Goal: Task Accomplishment & Management: Manage account settings

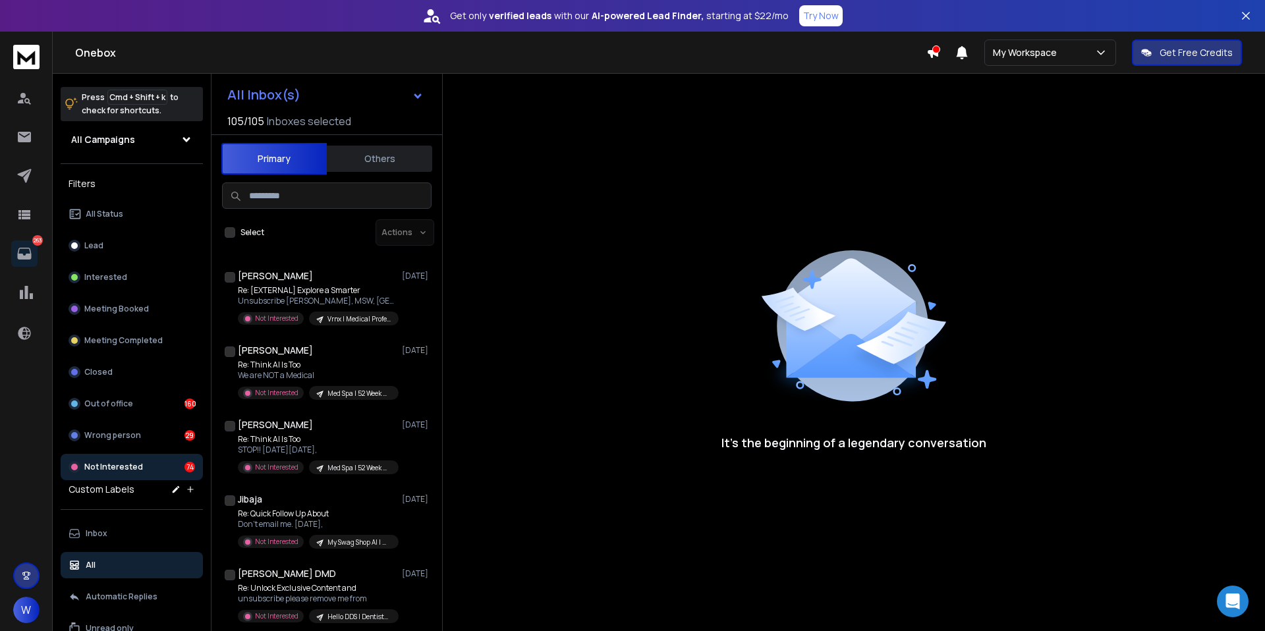
scroll to position [48, 0]
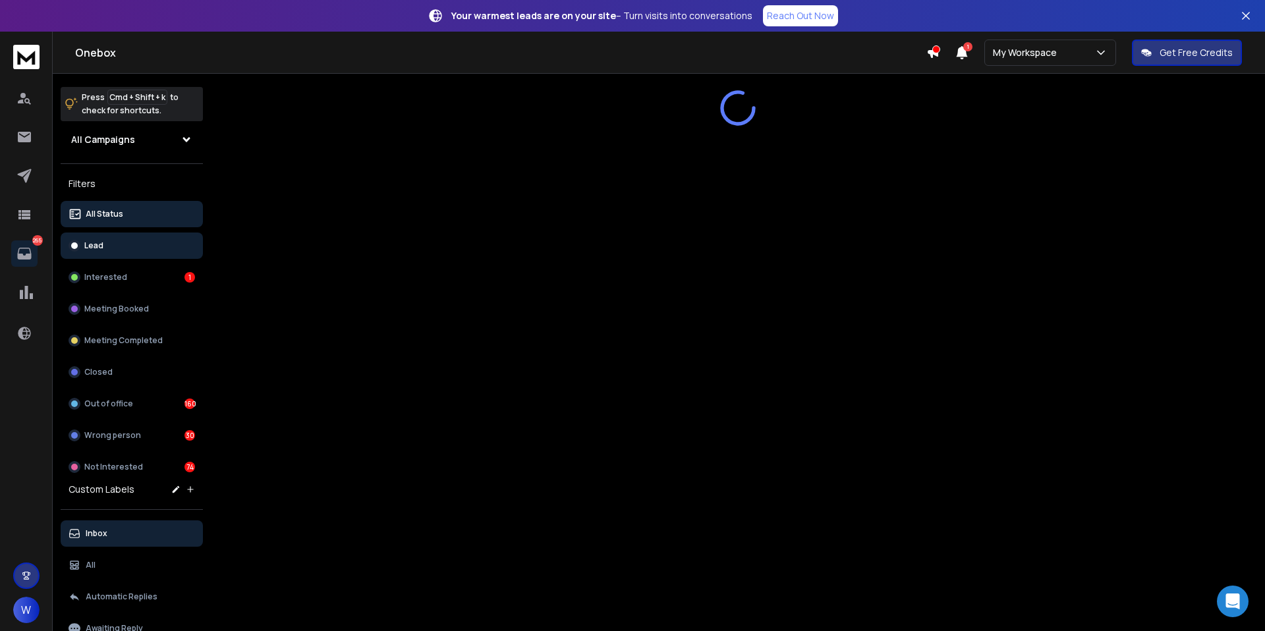
click at [131, 254] on button "Lead" at bounding box center [132, 246] width 142 height 26
click at [131, 221] on button "All Status" at bounding box center [132, 214] width 142 height 26
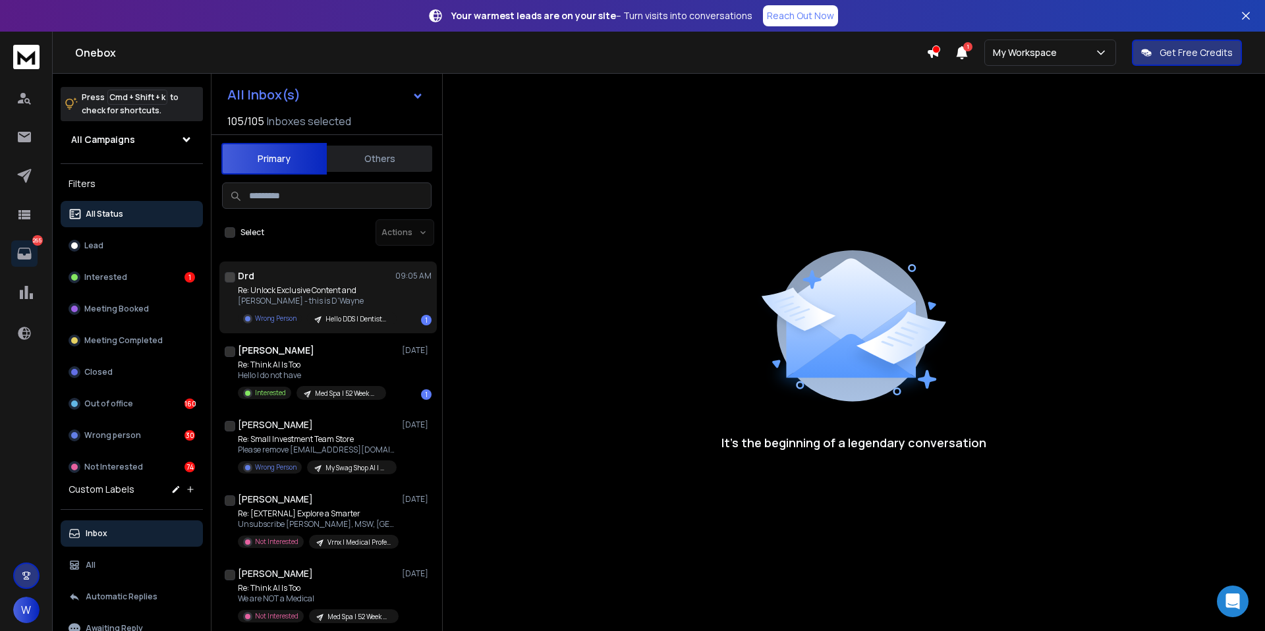
click at [378, 286] on p "Re: Unlock Exclusive Content and" at bounding box center [317, 290] width 158 height 11
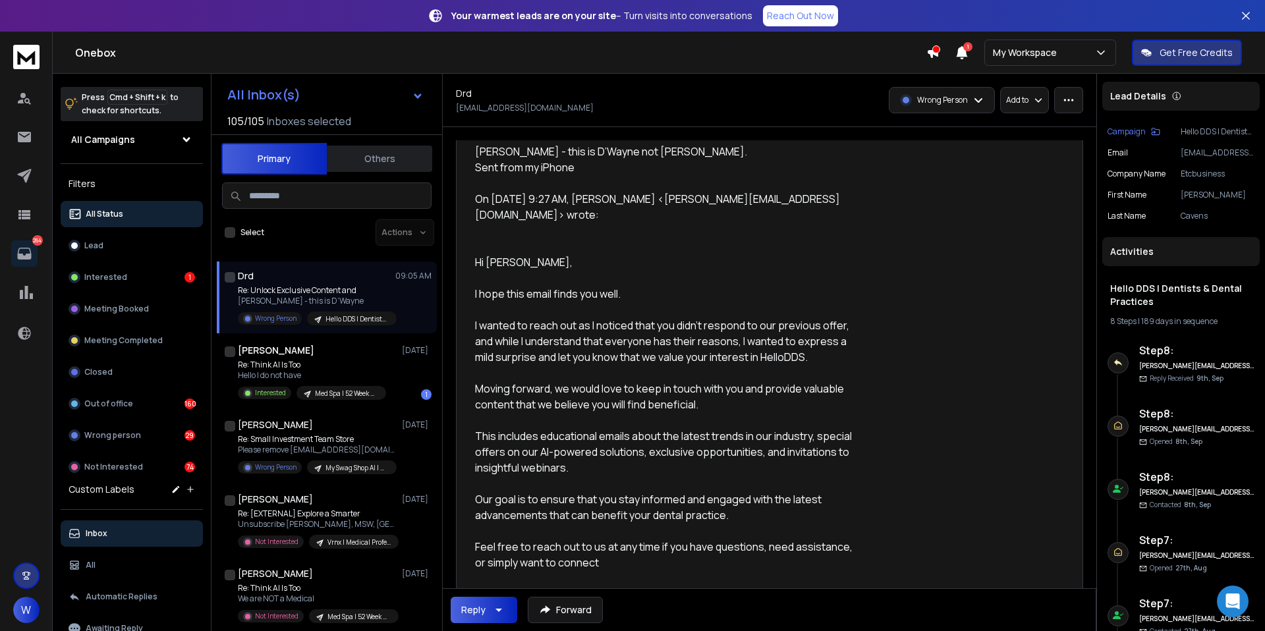
scroll to position [209, 0]
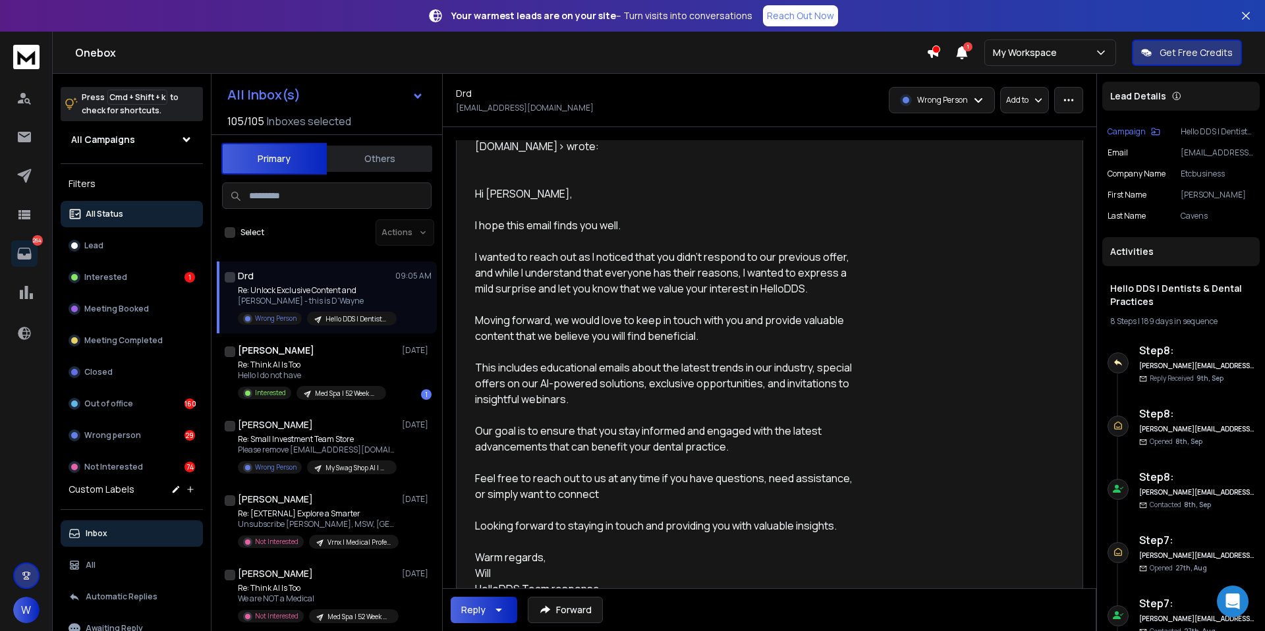
click at [491, 607] on icon "button" at bounding box center [499, 610] width 16 height 16
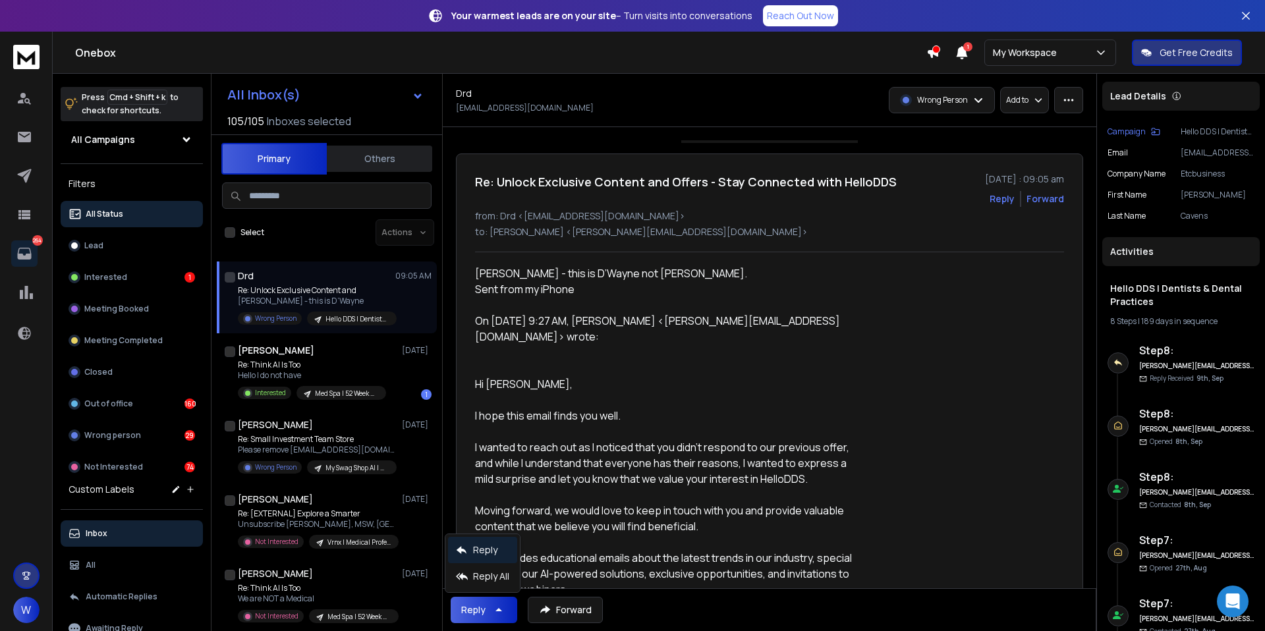
scroll to position [13, 0]
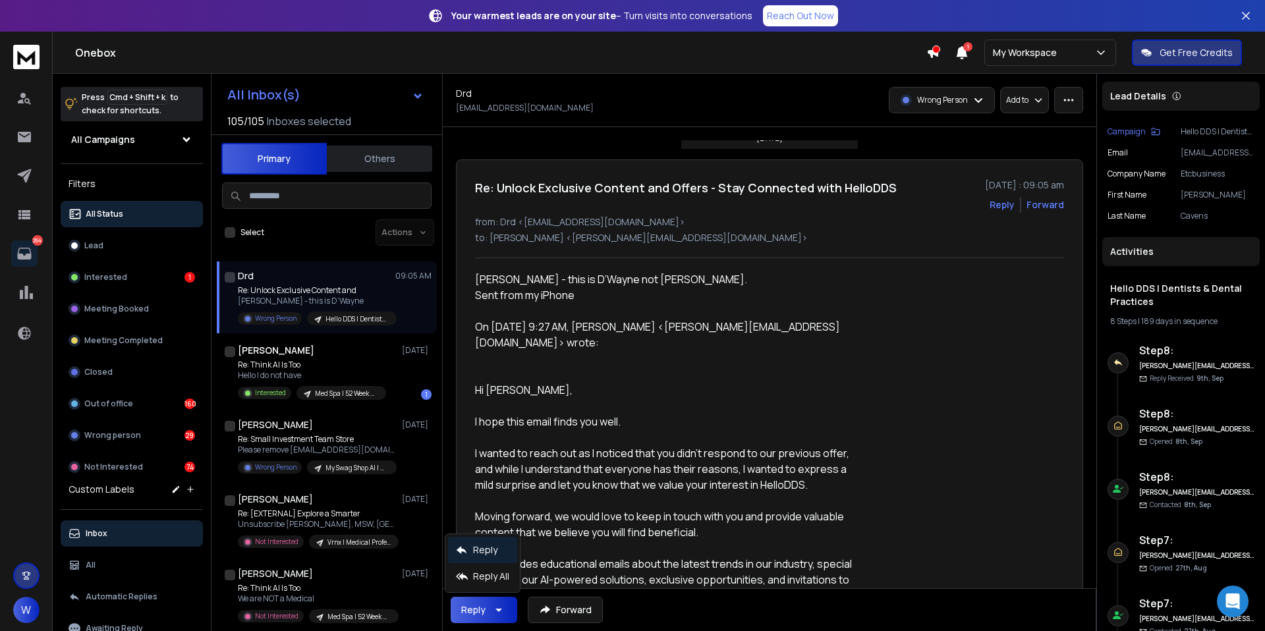
click at [1202, 150] on p "[EMAIL_ADDRESS][DOMAIN_NAME]" at bounding box center [1217, 153] width 74 height 11
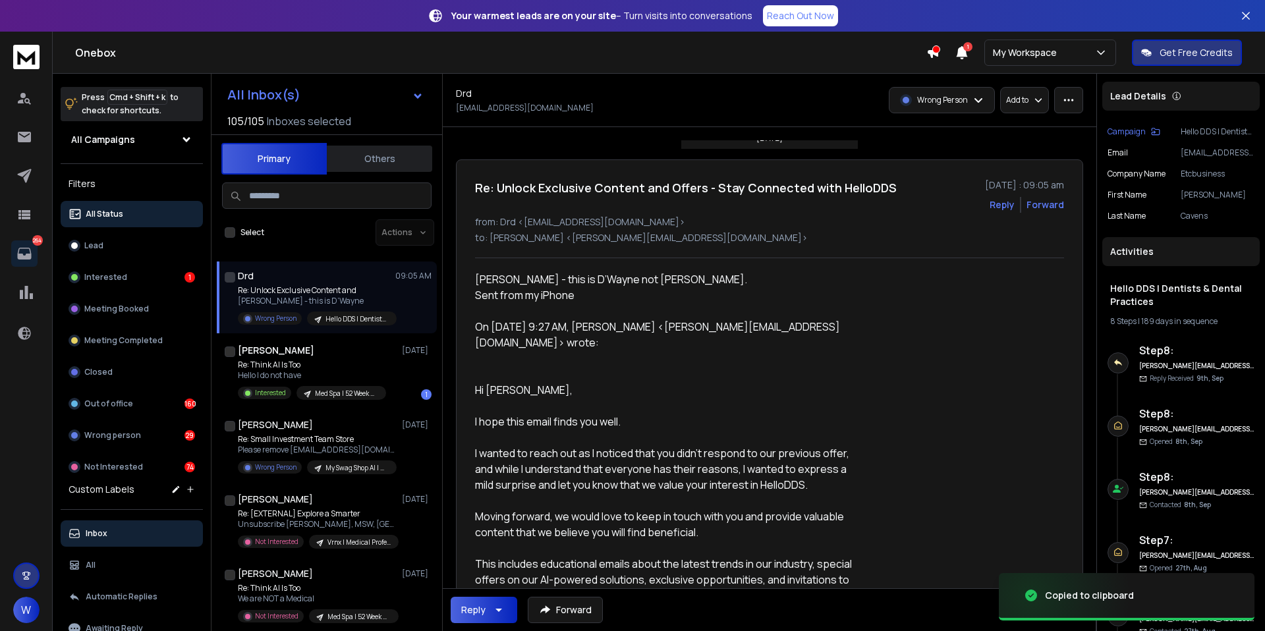
click at [1188, 194] on p "[PERSON_NAME]" at bounding box center [1217, 195] width 74 height 11
click at [1176, 97] on icon at bounding box center [1176, 96] width 11 height 11
click at [1173, 93] on icon at bounding box center [1176, 96] width 11 height 11
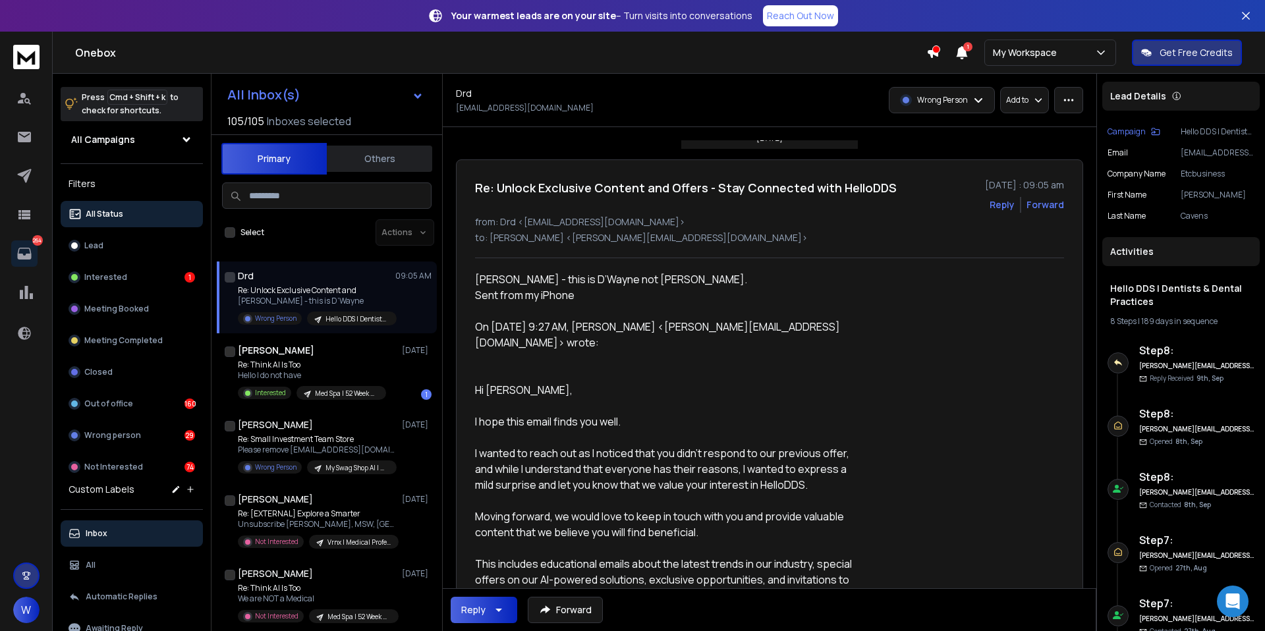
click at [1072, 103] on icon "button" at bounding box center [1068, 100] width 12 height 12
click at [1070, 103] on icon "button" at bounding box center [1068, 100] width 12 height 12
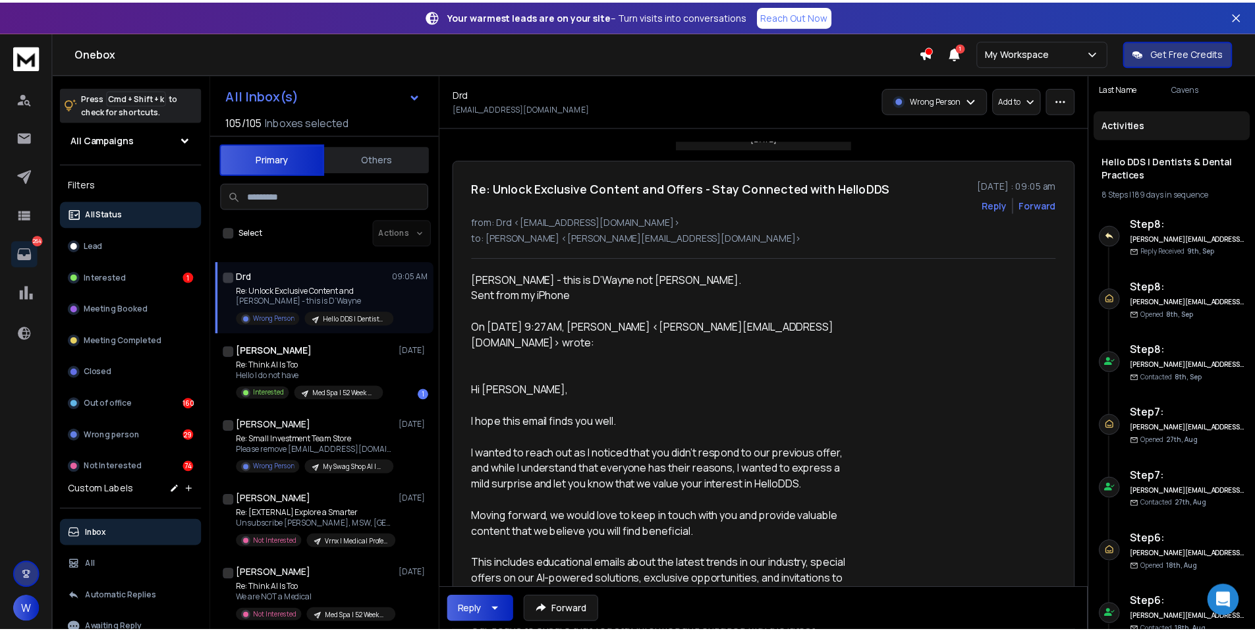
scroll to position [1, 0]
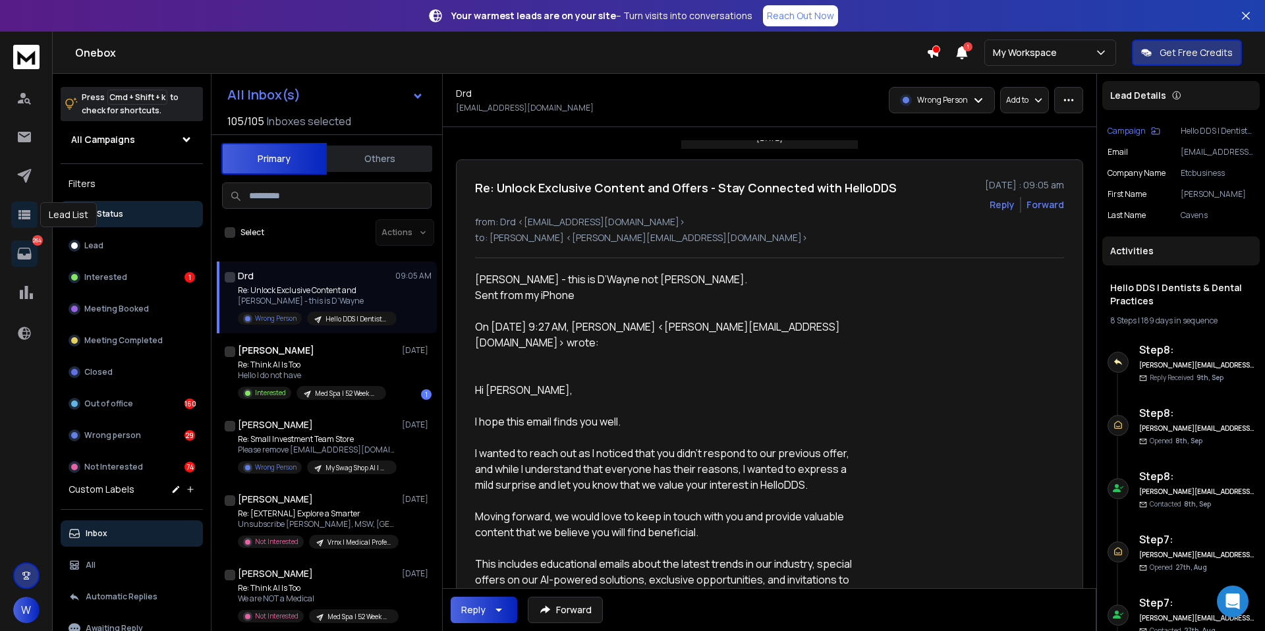
click at [34, 207] on link at bounding box center [24, 215] width 26 height 26
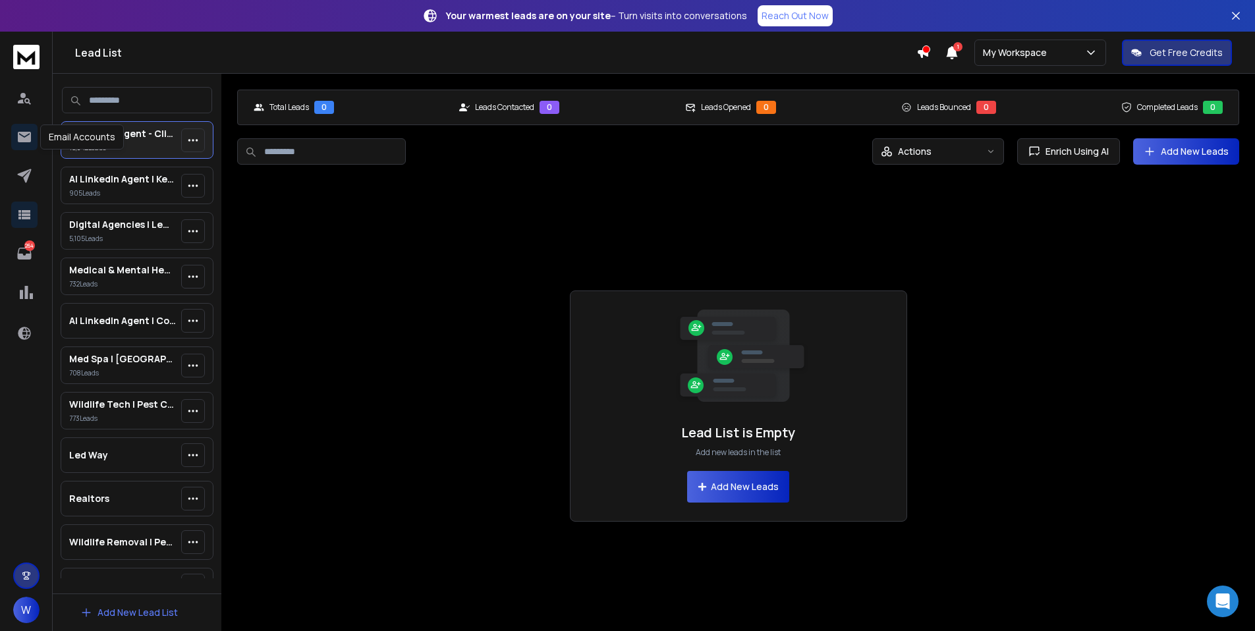
click at [28, 140] on icon at bounding box center [24, 137] width 13 height 11
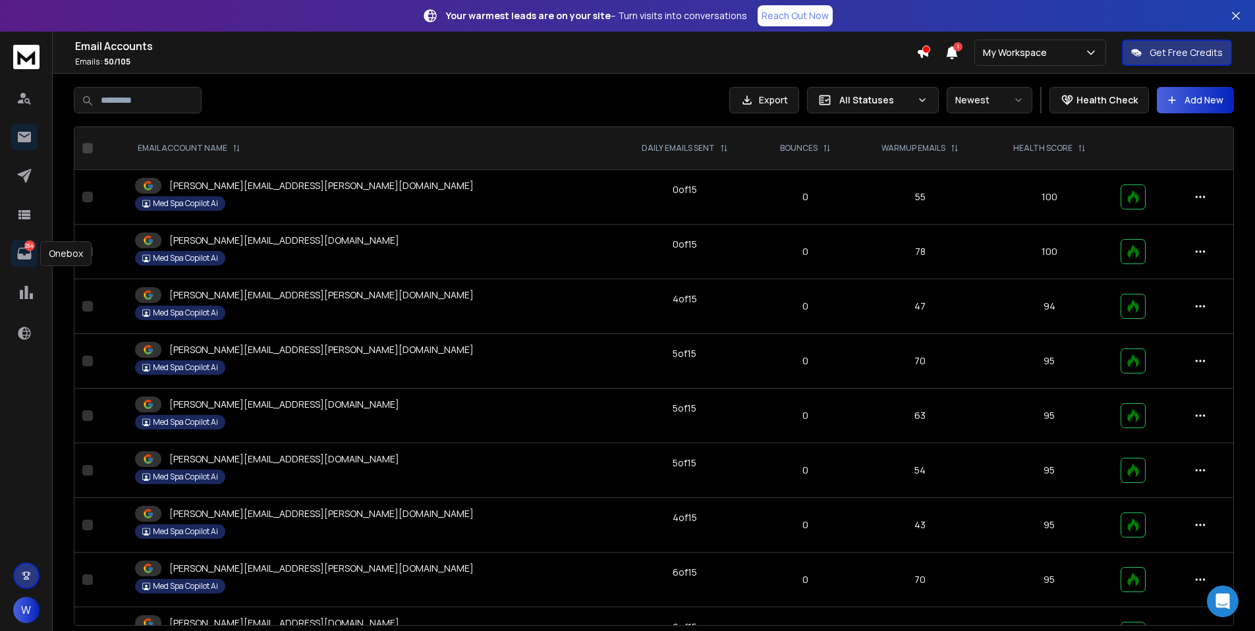
click at [30, 250] on p "264" at bounding box center [29, 245] width 11 height 11
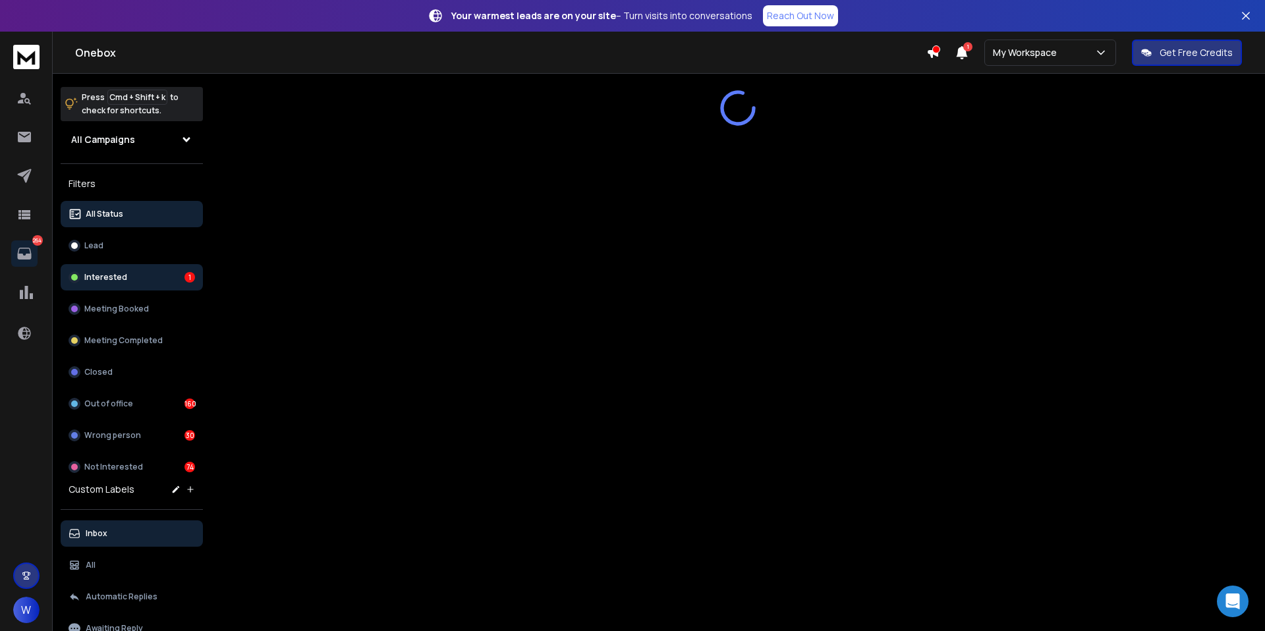
click at [125, 279] on button "Interested 1" at bounding box center [132, 277] width 142 height 26
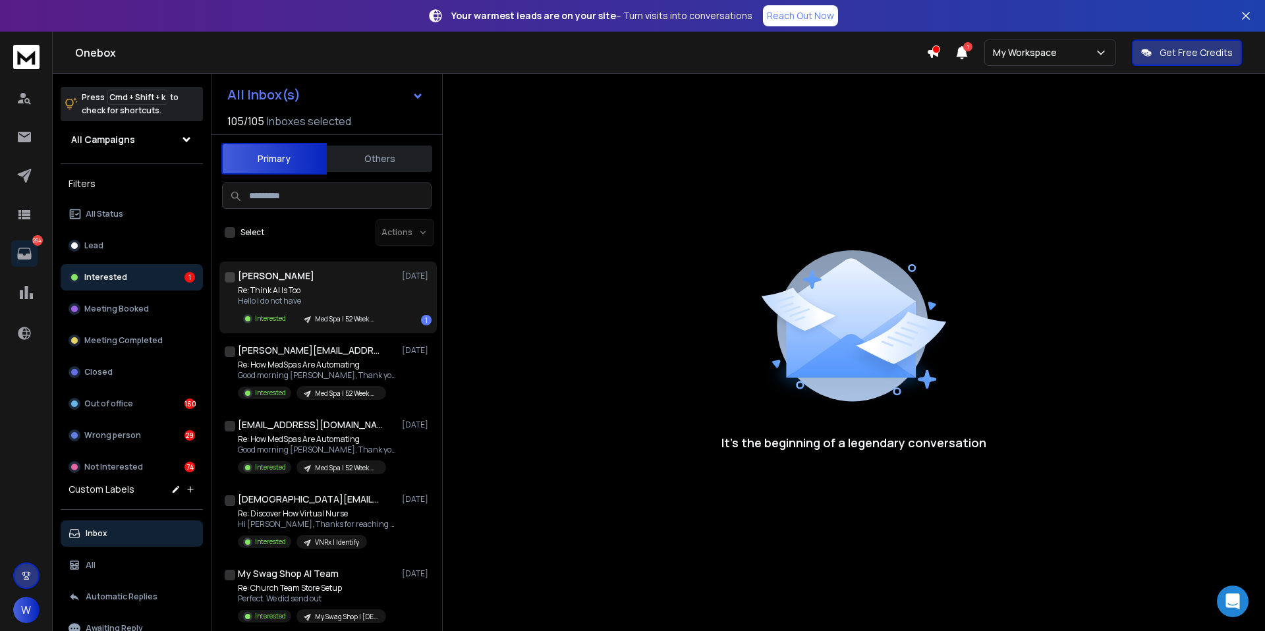
click at [323, 273] on div "[PERSON_NAME] [DATE]" at bounding box center [335, 275] width 194 height 13
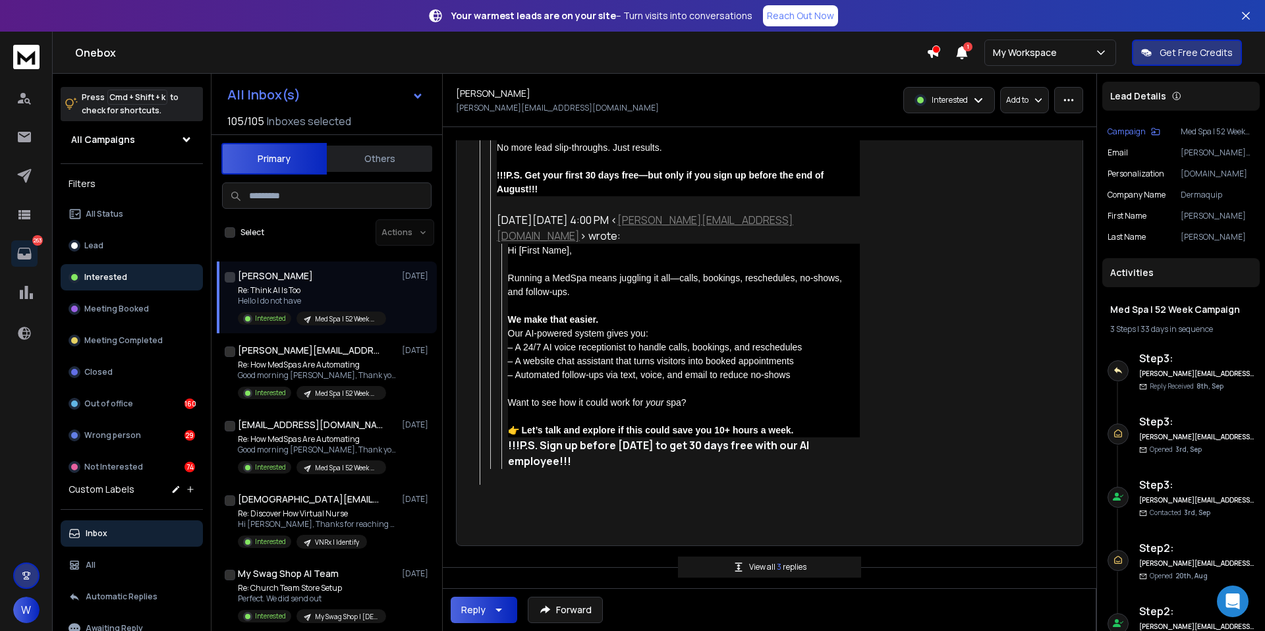
scroll to position [671, 0]
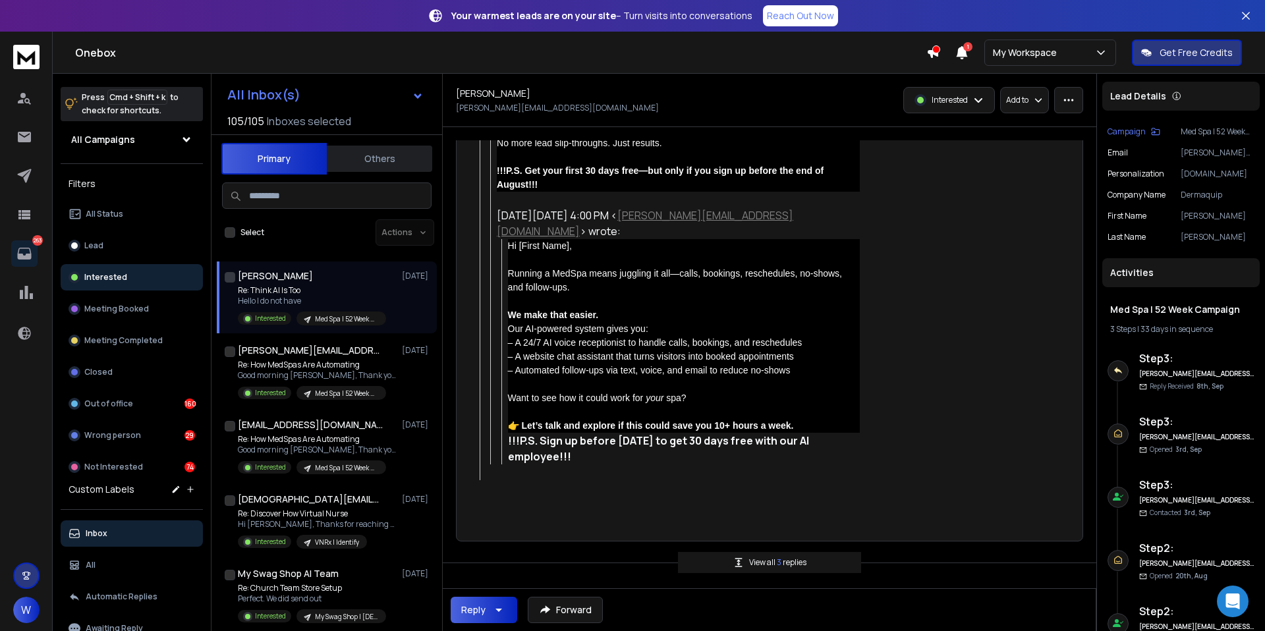
click at [744, 552] on div "View all 3 replies" at bounding box center [769, 562] width 183 height 21
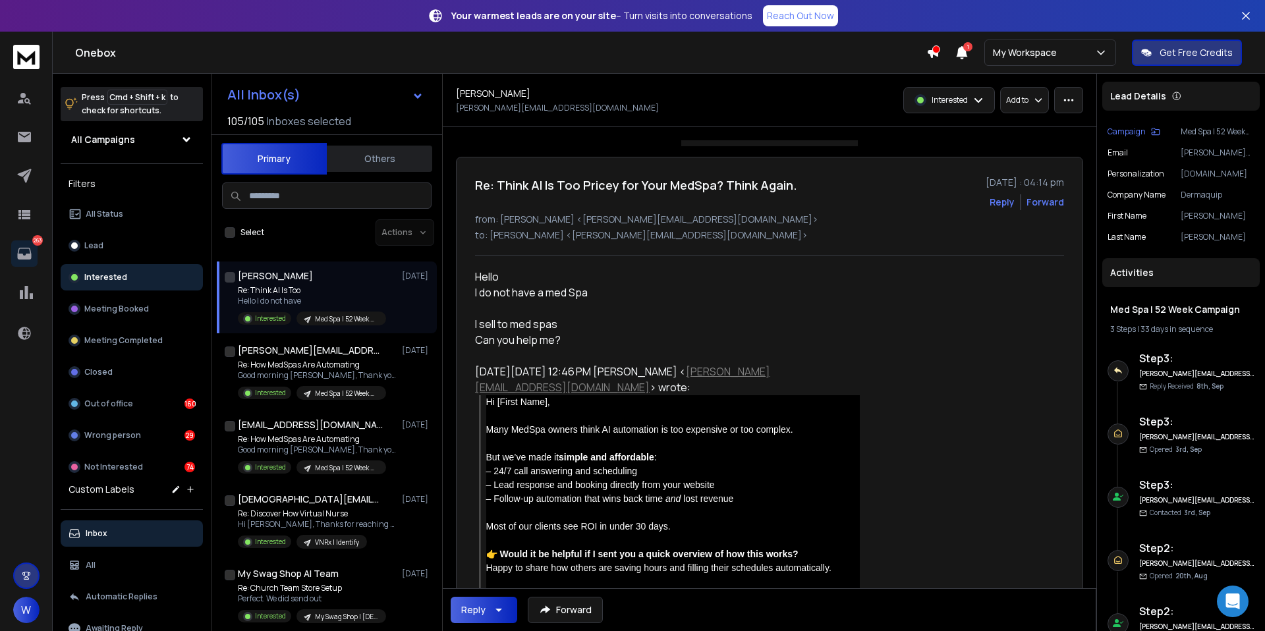
scroll to position [0, 0]
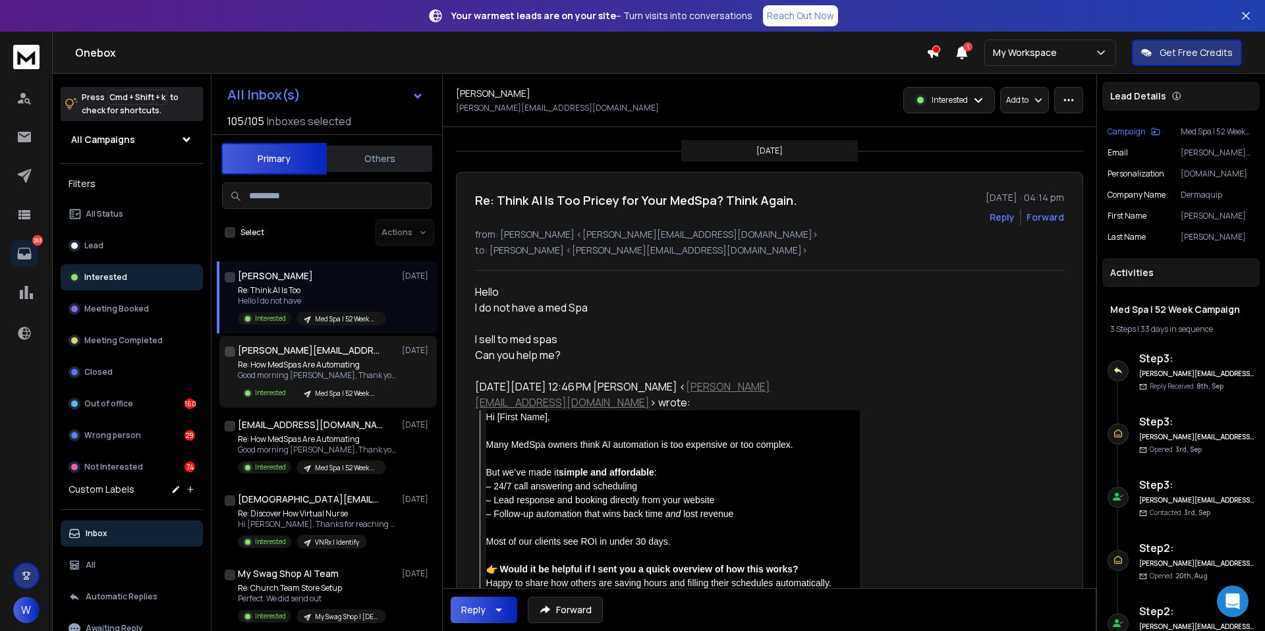
click at [368, 368] on p "Re: How MedSpas Are Automating" at bounding box center [317, 365] width 158 height 11
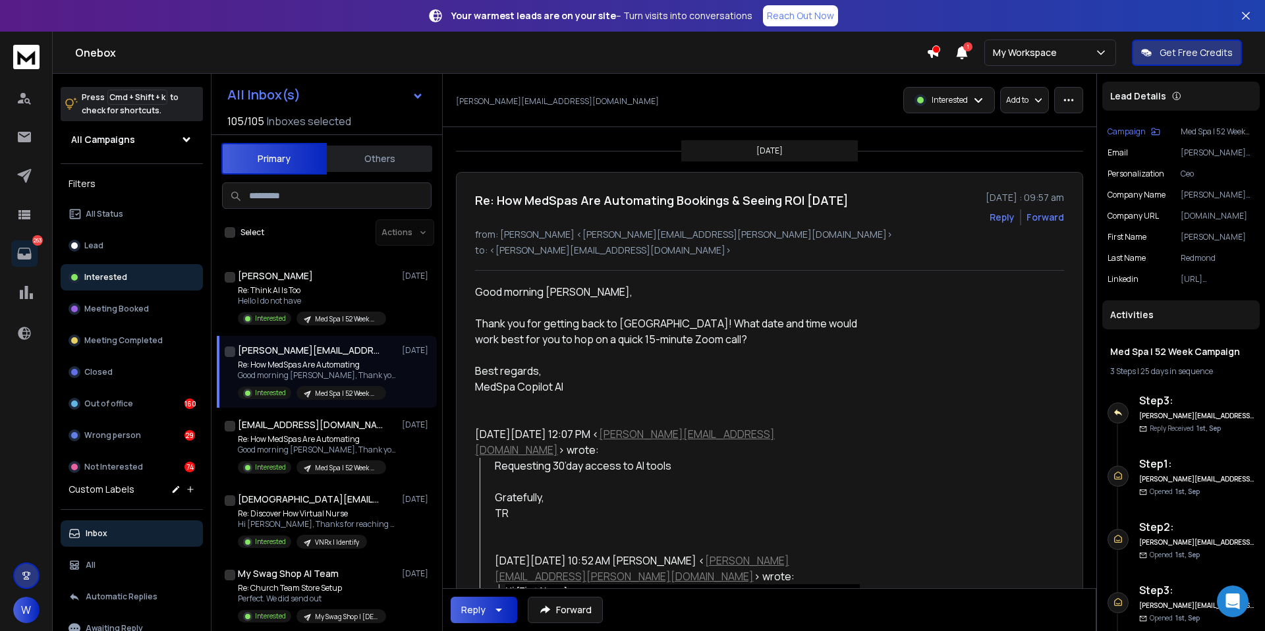
scroll to position [250, 0]
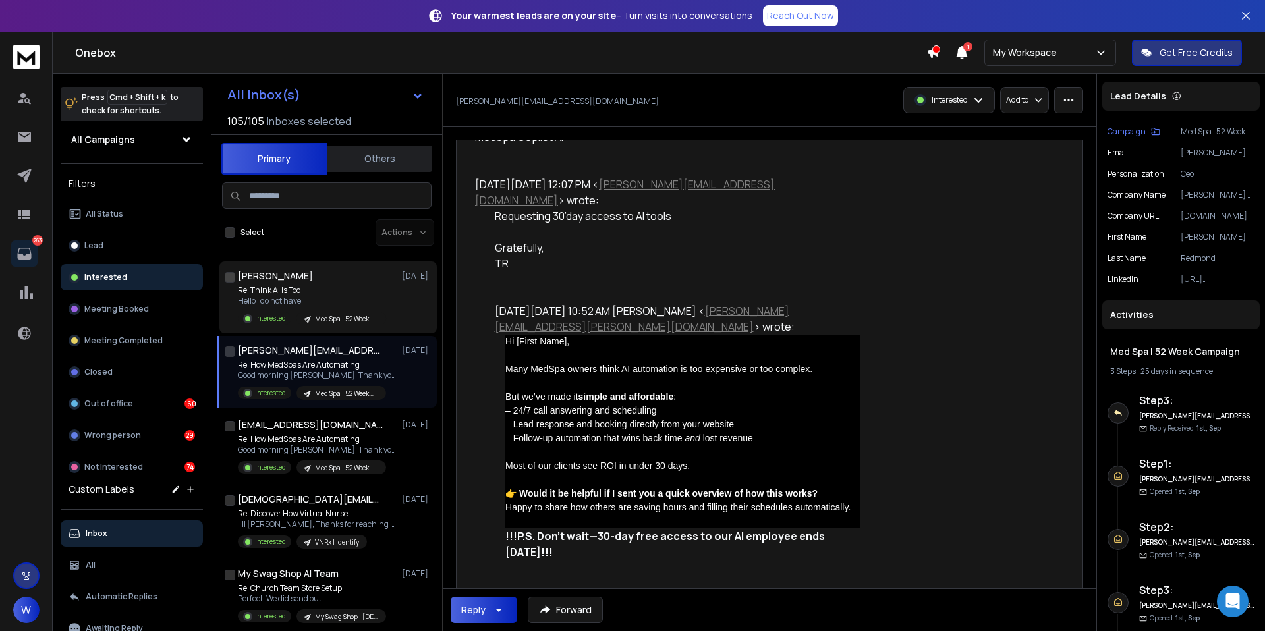
click at [346, 290] on p "Re: Think AI Is Too" at bounding box center [312, 290] width 148 height 11
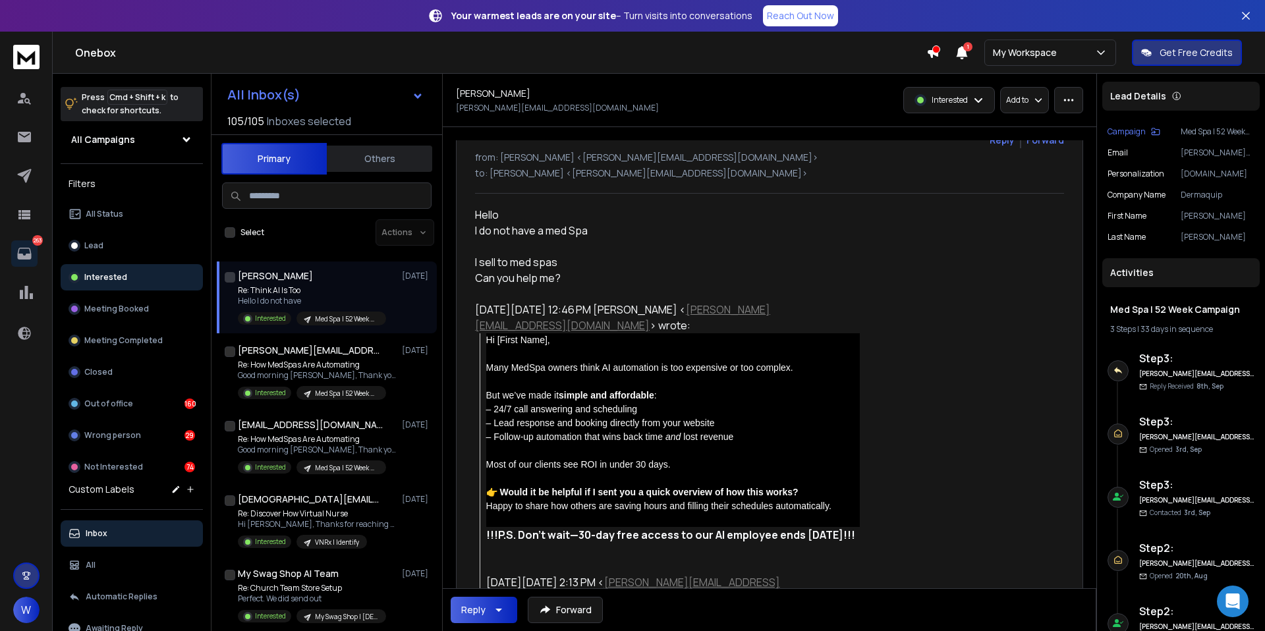
scroll to position [0, 0]
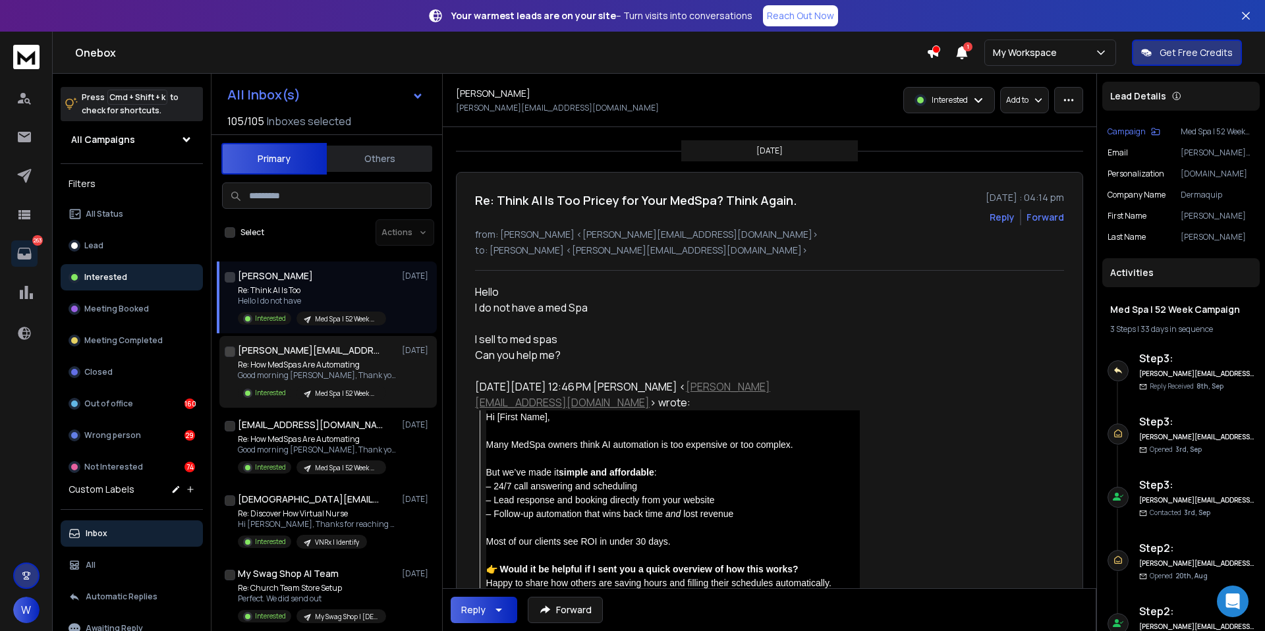
click at [373, 364] on p "Re: How MedSpas Are Automating" at bounding box center [317, 365] width 158 height 11
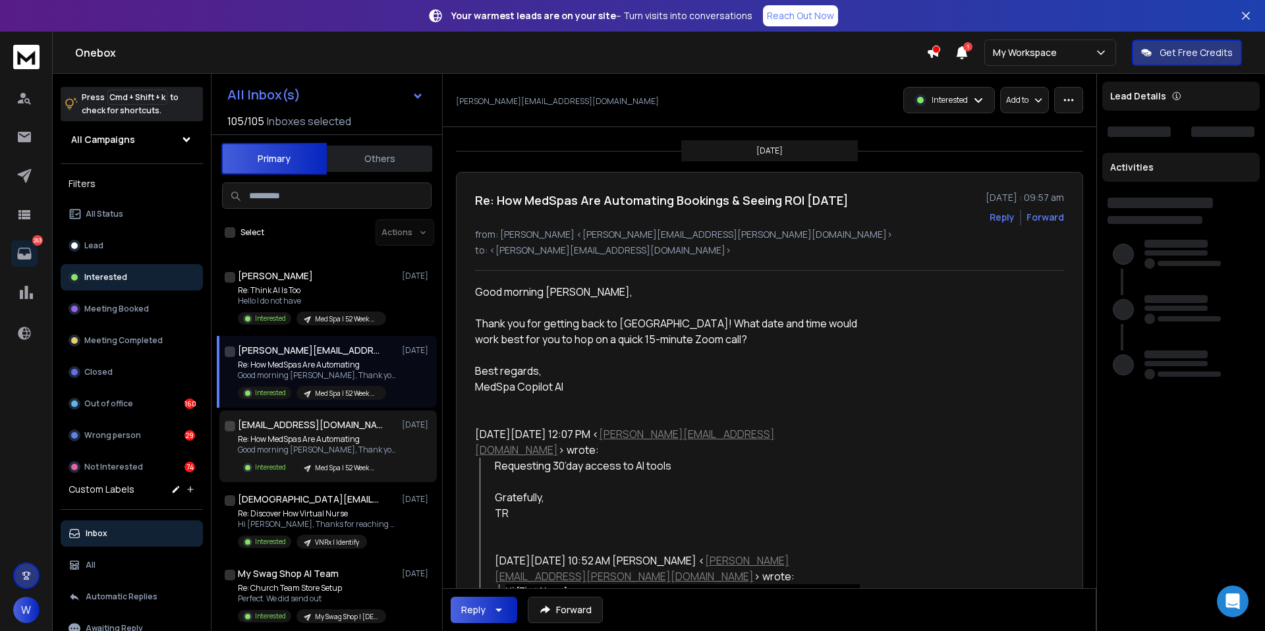
click at [385, 434] on p "Re: How MedSpas Are Automating" at bounding box center [317, 439] width 158 height 11
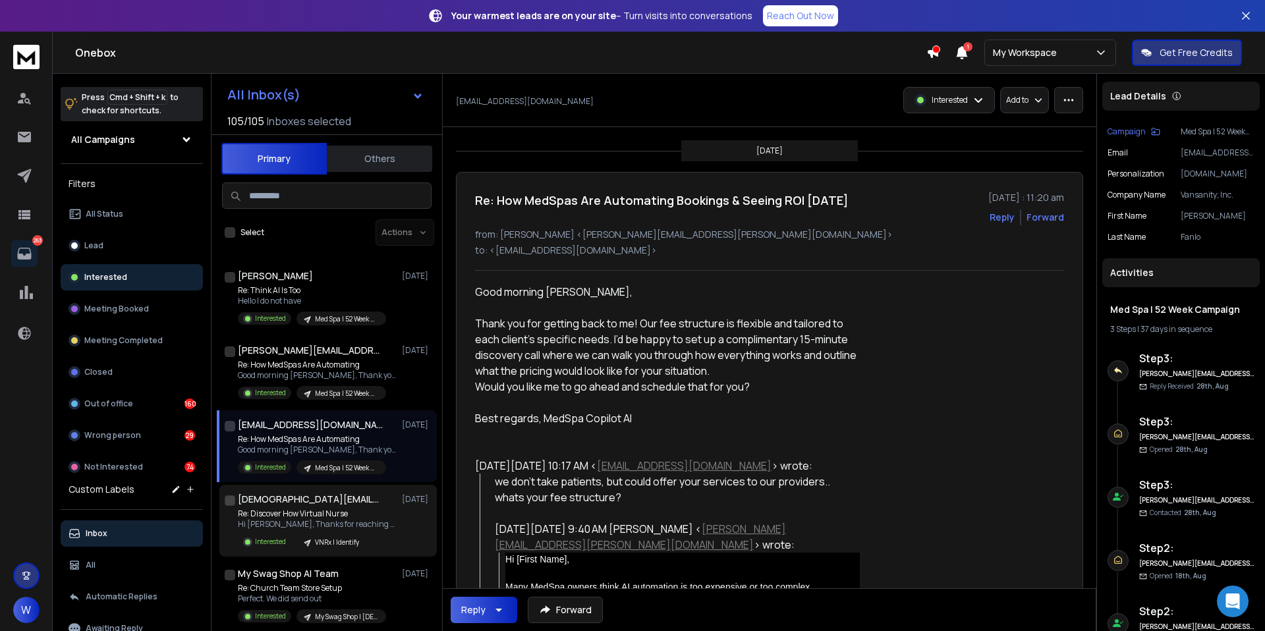
click at [373, 495] on div "[DEMOGRAPHIC_DATA][EMAIL_ADDRESS][DOMAIN_NAME] [DATE]" at bounding box center [335, 499] width 194 height 13
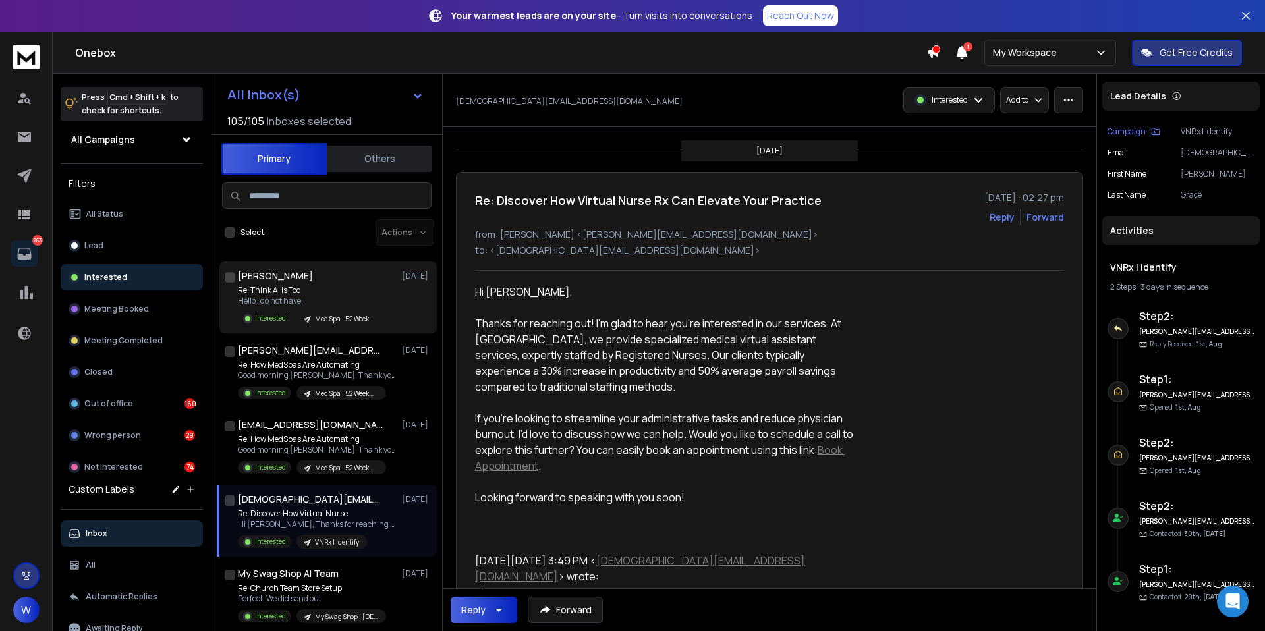
click at [382, 306] on p "Hello I do not have" at bounding box center [312, 301] width 148 height 11
